Goal: Task Accomplishment & Management: Manage account settings

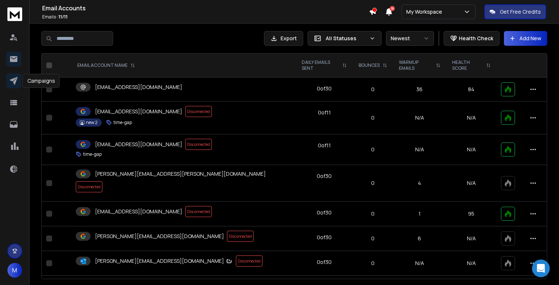
click at [15, 80] on icon at bounding box center [14, 81] width 8 height 8
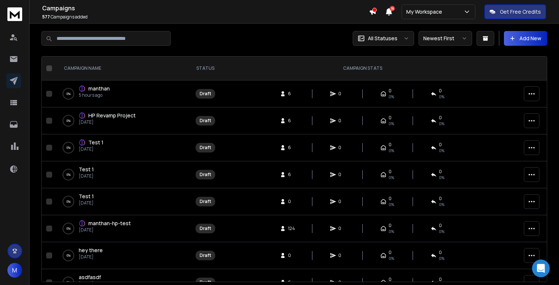
click at [116, 117] on span "HP Revamp Project" at bounding box center [111, 115] width 47 height 7
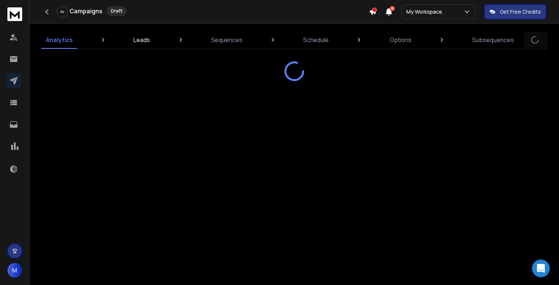
click at [141, 39] on p "Leads" at bounding box center [141, 39] width 17 height 9
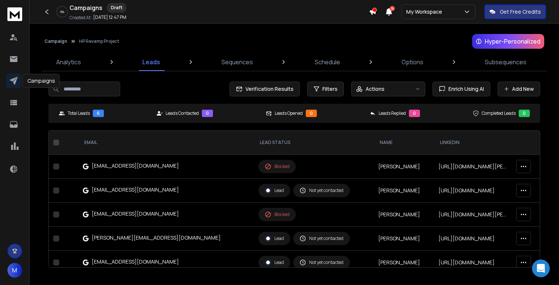
click at [16, 83] on icon at bounding box center [13, 80] width 9 height 9
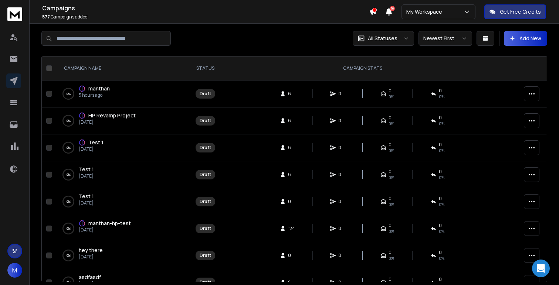
click at [92, 144] on span "Test 1" at bounding box center [95, 142] width 15 height 7
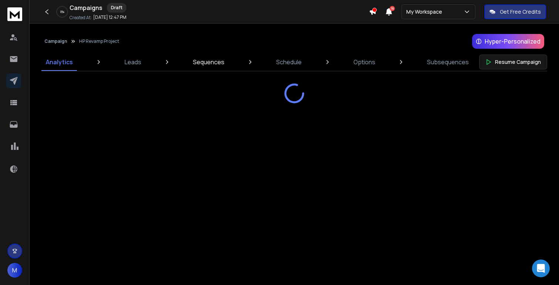
click at [211, 66] on p "Sequences" at bounding box center [208, 62] width 31 height 9
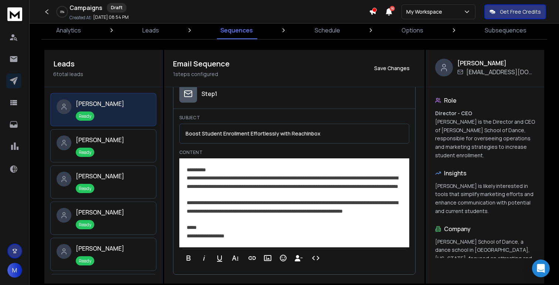
scroll to position [41, 0]
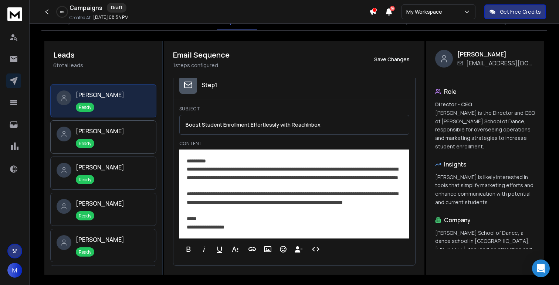
click at [123, 144] on div "Ready" at bounding box center [113, 143] width 74 height 9
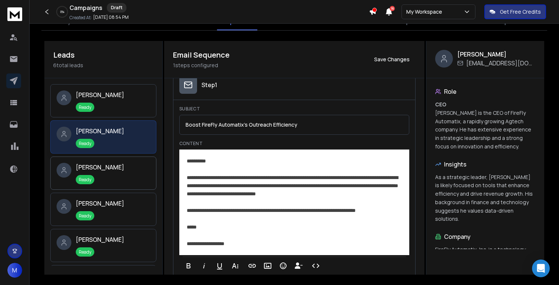
click at [123, 175] on div "Ready" at bounding box center [113, 179] width 74 height 9
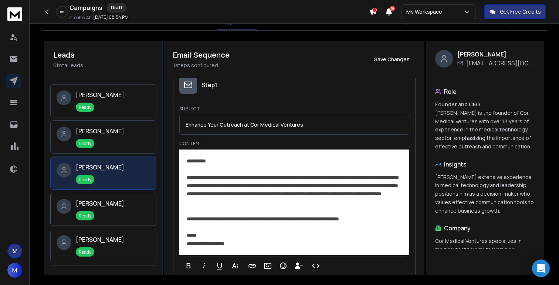
click at [120, 210] on div "[PERSON_NAME] Ready" at bounding box center [113, 209] width 74 height 21
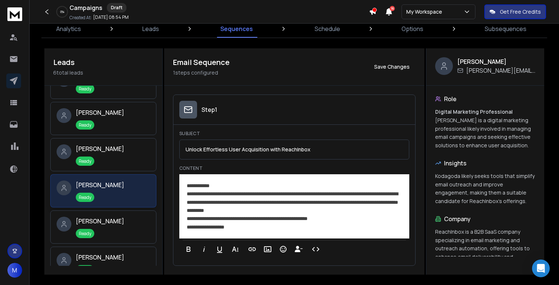
scroll to position [40, 0]
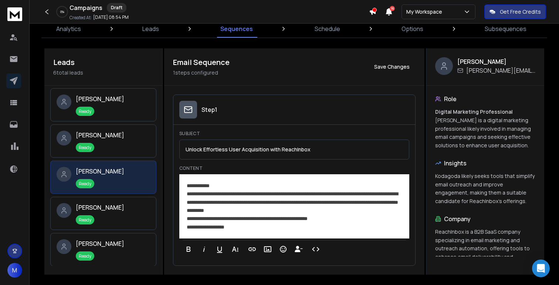
click at [116, 231] on div "[PERSON_NAME] [PERSON_NAME] [PERSON_NAME] Ready [PERSON_NAME] [PERSON_NAME] Rea…" at bounding box center [103, 176] width 118 height 180
click at [115, 242] on h3 "[PERSON_NAME]" at bounding box center [100, 243] width 48 height 9
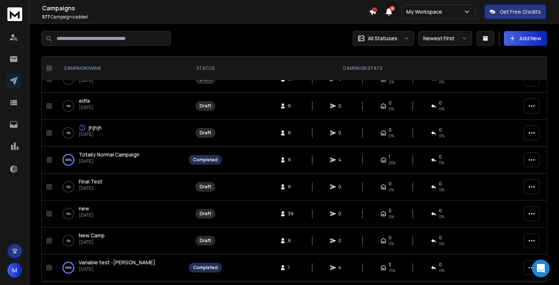
scroll to position [338, 0]
click at [95, 130] on span "jhjhjh" at bounding box center [94, 127] width 13 height 7
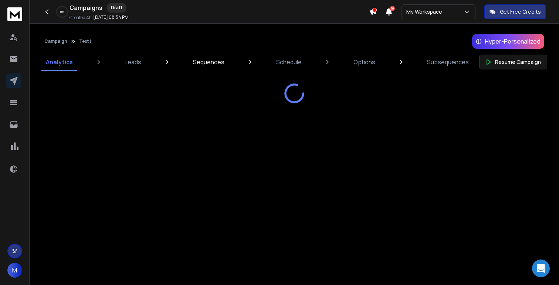
click at [215, 60] on p "Sequences" at bounding box center [208, 62] width 31 height 9
